Goal: Communication & Community: Answer question/provide support

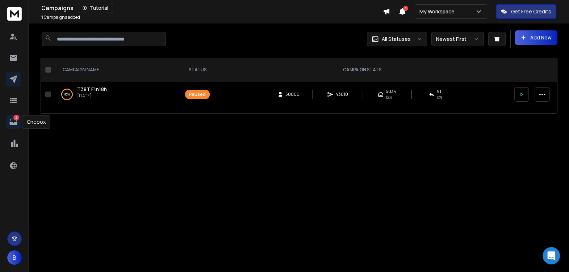
click at [14, 122] on icon at bounding box center [13, 122] width 9 height 9
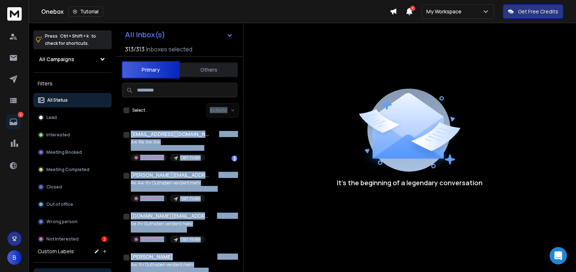
click at [275, 144] on div "It’s the beginning of a legendary conversation" at bounding box center [409, 138] width 333 height 231
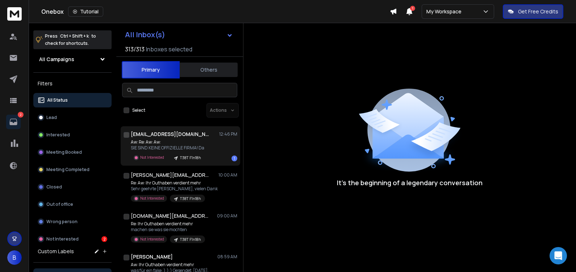
click at [206, 138] on div "vogel_edgar@web.de 12:46 PM" at bounding box center [184, 134] width 107 height 7
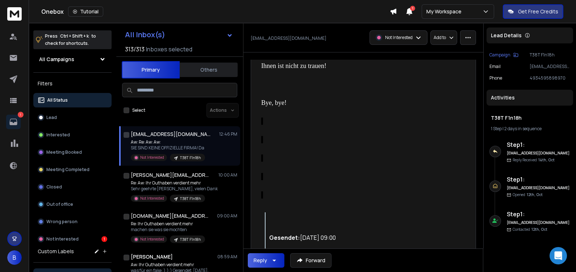
scroll to position [362, 0]
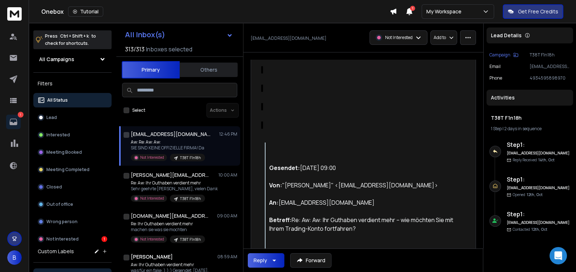
click at [267, 267] on button "Reply" at bounding box center [266, 261] width 37 height 14
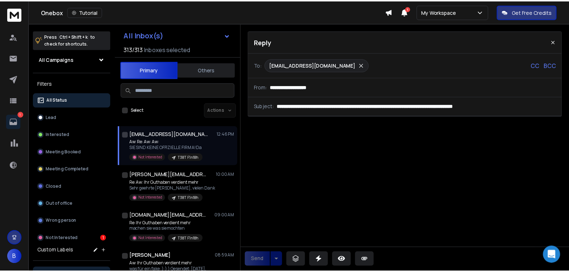
scroll to position [0, 0]
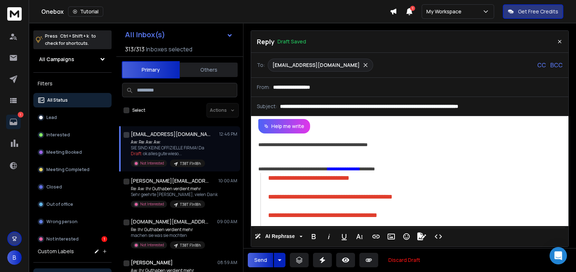
click at [260, 261] on button "Send" at bounding box center [260, 260] width 25 height 14
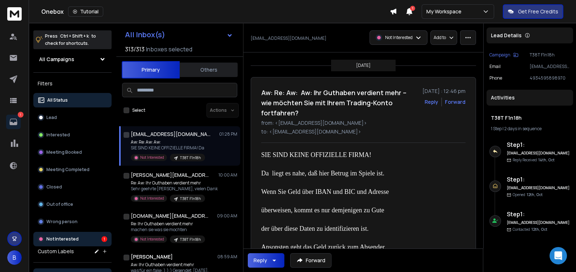
click at [88, 242] on button "Not Interested 1" at bounding box center [72, 239] width 78 height 14
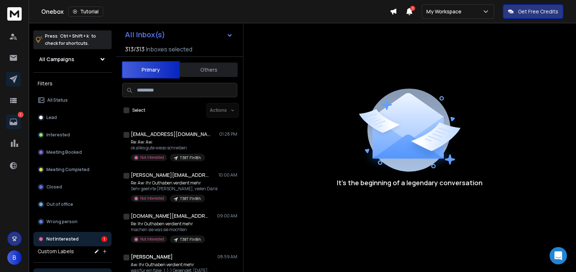
click at [9, 82] on icon at bounding box center [13, 79] width 9 height 9
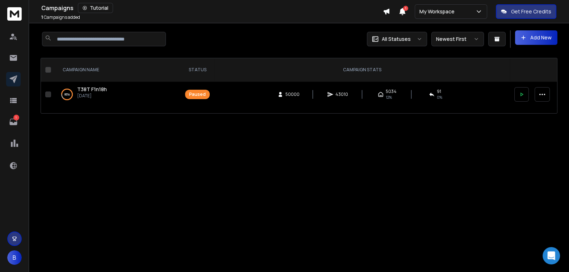
click at [520, 95] on icon at bounding box center [521, 94] width 7 height 7
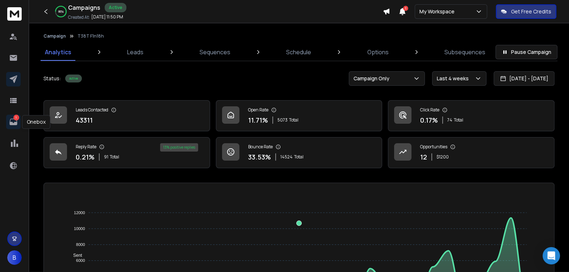
click at [19, 124] on link "1" at bounding box center [13, 122] width 14 height 14
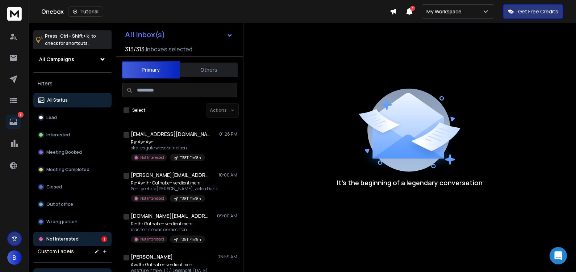
click at [61, 234] on button "Not Interested 1" at bounding box center [72, 239] width 78 height 14
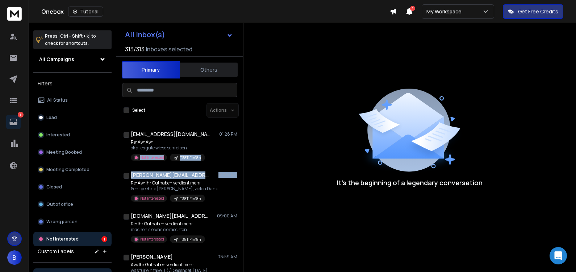
drag, startPoint x: 240, startPoint y: 149, endPoint x: 240, endPoint y: 179, distance: 30.1
click at [240, 179] on div "vogel_edgar@web.de 01:28 PM Re: Aw: Aw: ok alles gute wieso schreiben Not Inter…" at bounding box center [179, 225] width 127 height 201
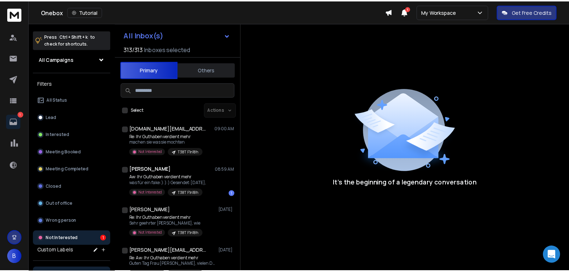
scroll to position [84, 0]
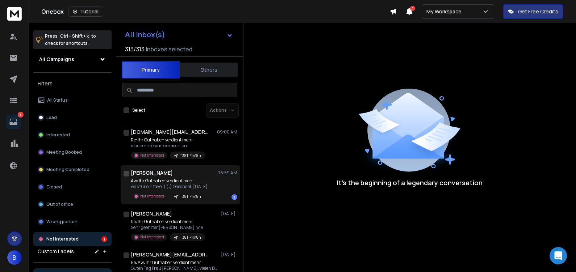
click at [167, 183] on p "Aw: Ihr Guthaben verdient mehr" at bounding box center [170, 181] width 78 height 6
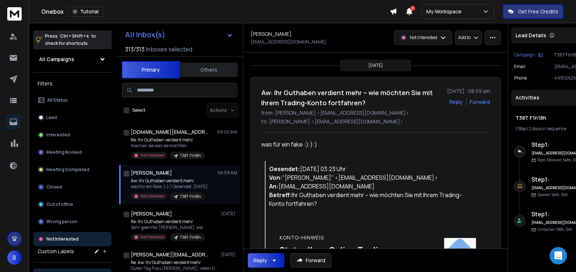
click at [263, 265] on button "Reply" at bounding box center [266, 261] width 37 height 14
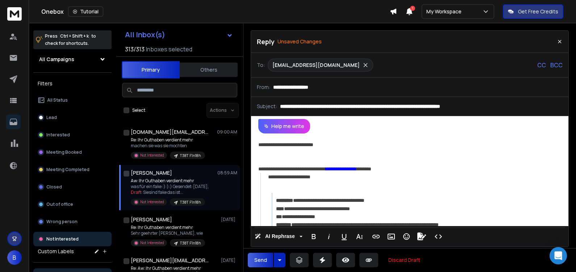
click at [263, 265] on button "Send" at bounding box center [260, 260] width 25 height 14
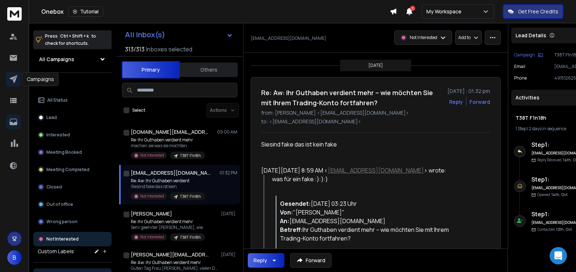
click at [10, 80] on icon at bounding box center [13, 79] width 9 height 9
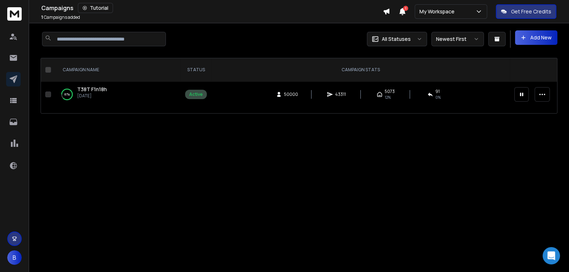
click at [240, 98] on div "50000 43311 5073 12 % 91 0 %" at bounding box center [361, 95] width 290 height 12
